Goal: Task Accomplishment & Management: Manage account settings

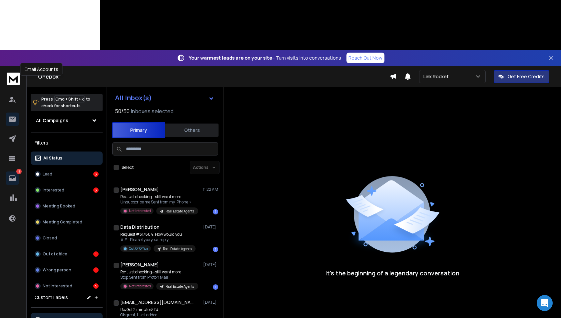
click at [10, 117] on icon at bounding box center [12, 119] width 7 height 5
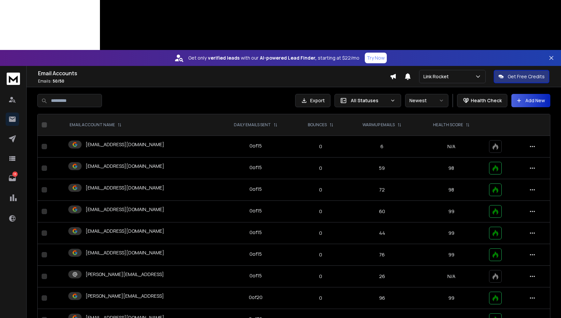
click at [551, 55] on icon at bounding box center [551, 58] width 6 height 6
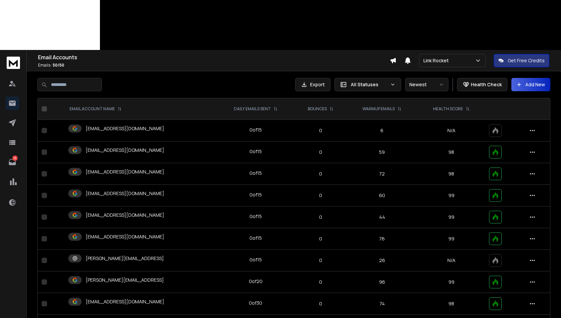
click at [78, 78] on input at bounding box center [69, 84] width 65 height 13
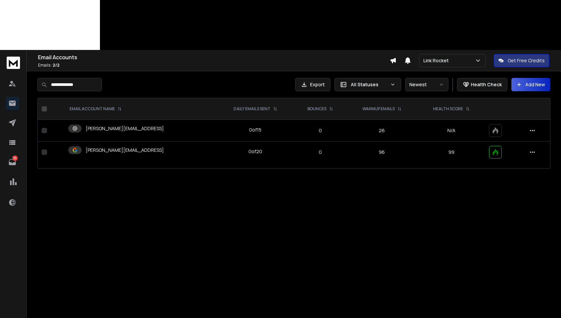
type input "**********"
click at [492, 149] on icon at bounding box center [495, 152] width 7 height 7
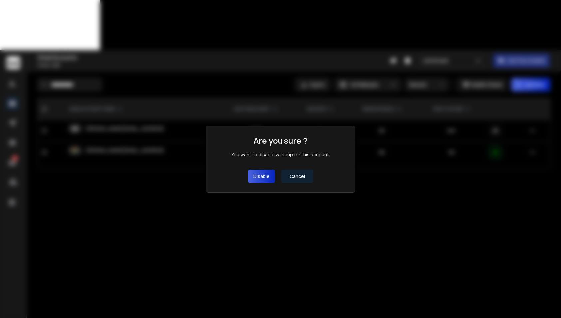
click at [262, 179] on button "Disable" at bounding box center [261, 176] width 27 height 13
